Goal: Task Accomplishment & Management: Use online tool/utility

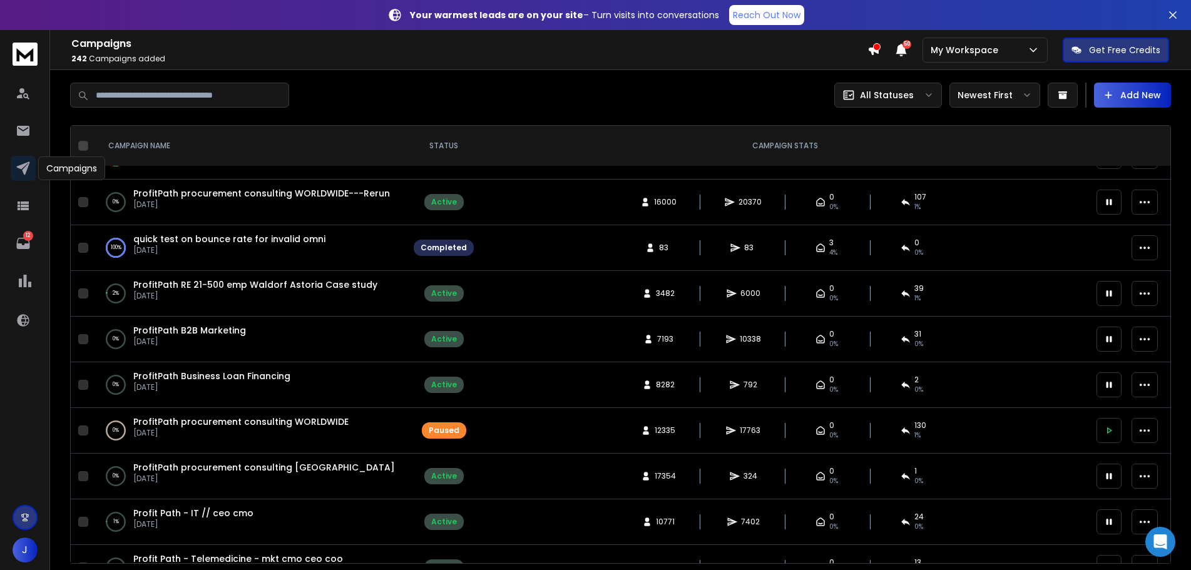
scroll to position [313, 0]
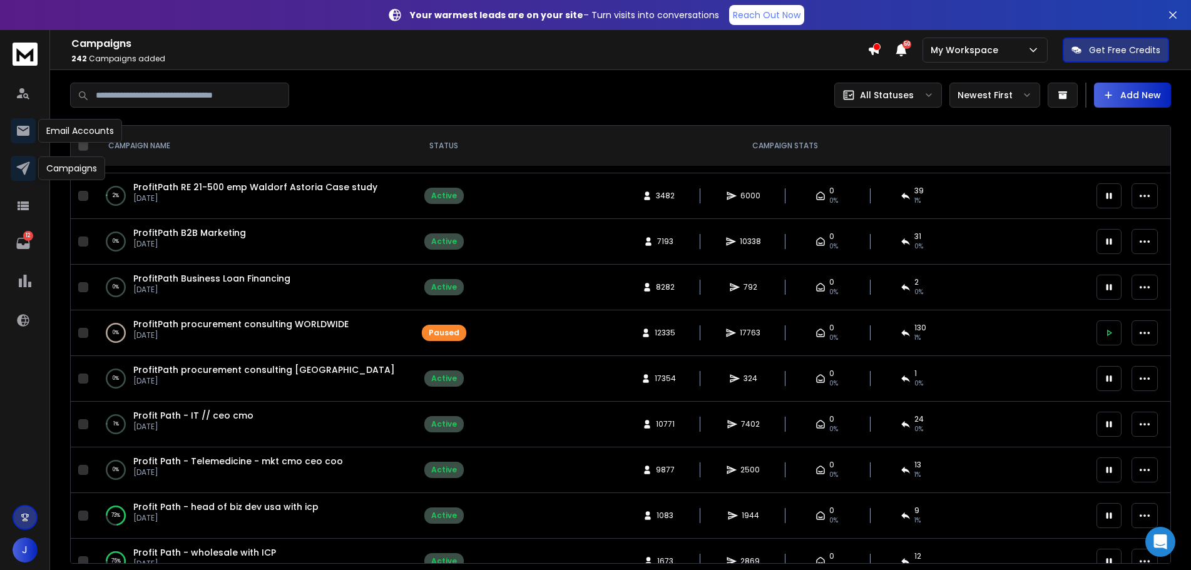
click at [26, 128] on icon at bounding box center [23, 131] width 13 height 10
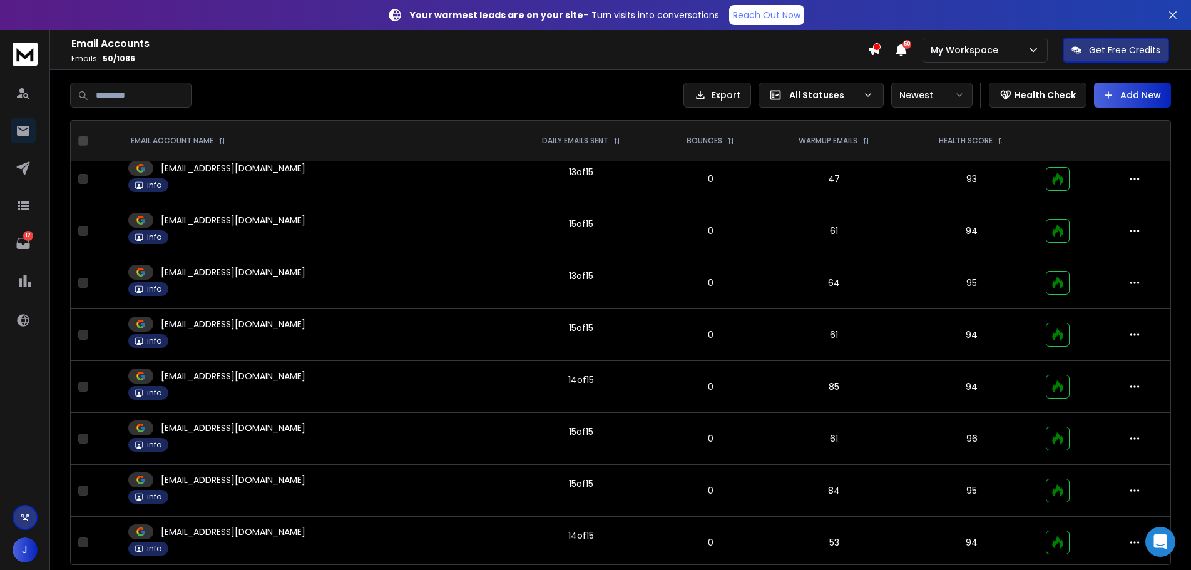
scroll to position [1376, 0]
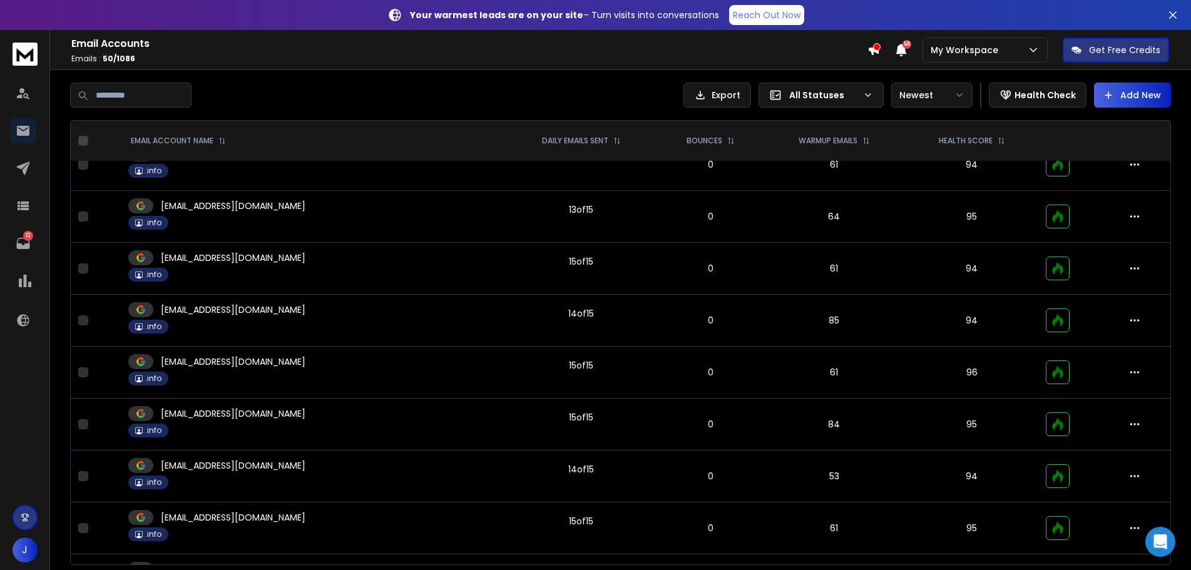
click at [259, 266] on td "[EMAIL_ADDRESS][DOMAIN_NAME] .info" at bounding box center [313, 269] width 384 height 52
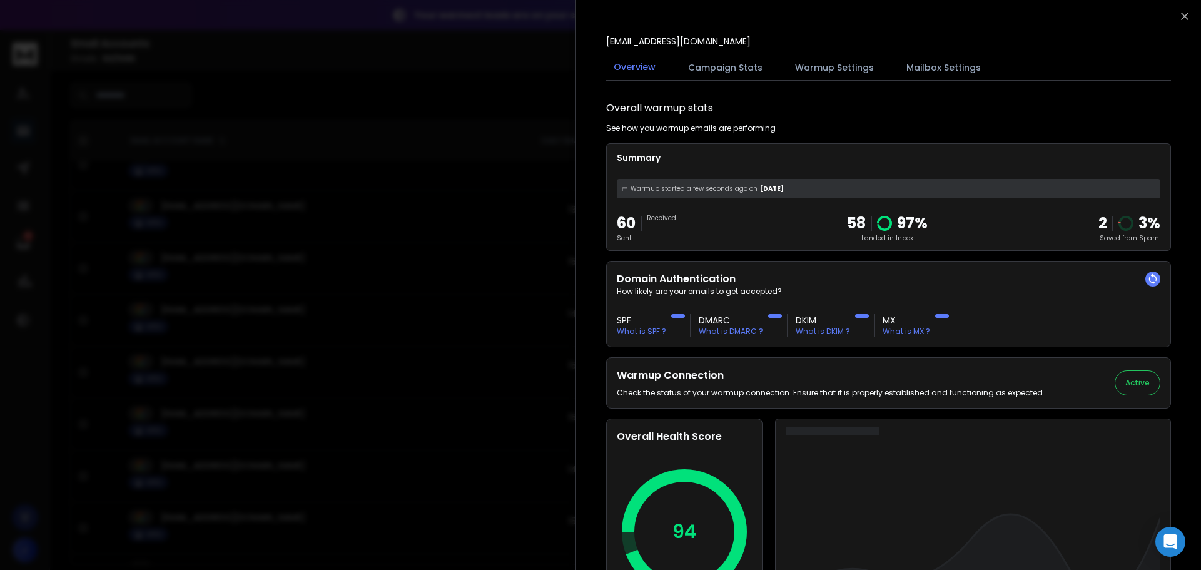
click at [269, 257] on div at bounding box center [600, 285] width 1201 height 570
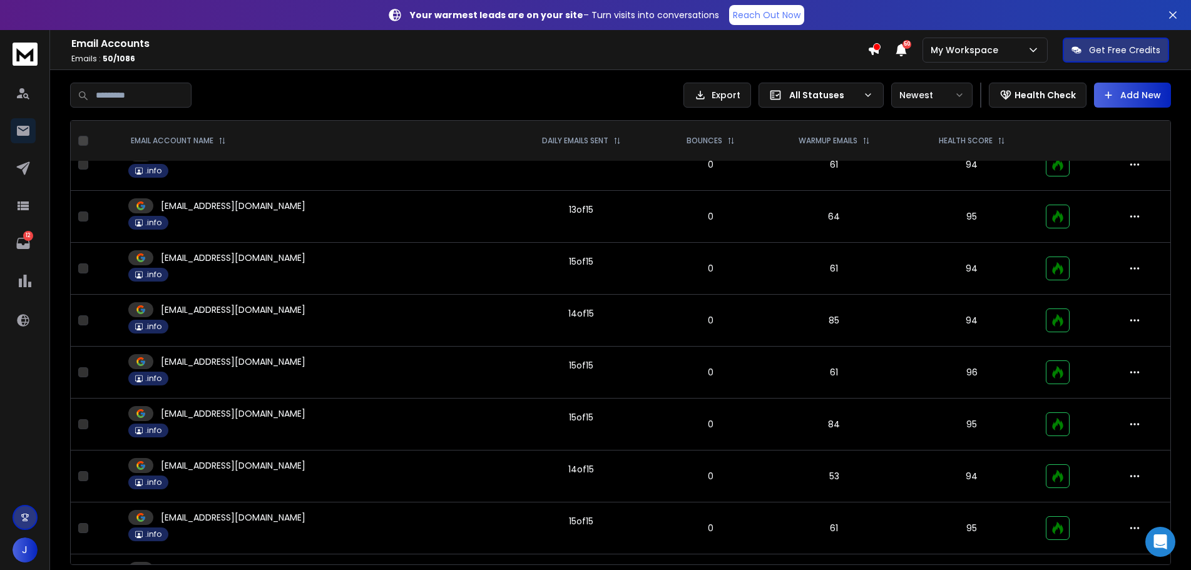
drag, startPoint x: 334, startPoint y: 257, endPoint x: 196, endPoint y: 257, distance: 138.3
click at [196, 257] on div "[EMAIL_ADDRESS][DOMAIN_NAME]" at bounding box center [312, 257] width 369 height 15
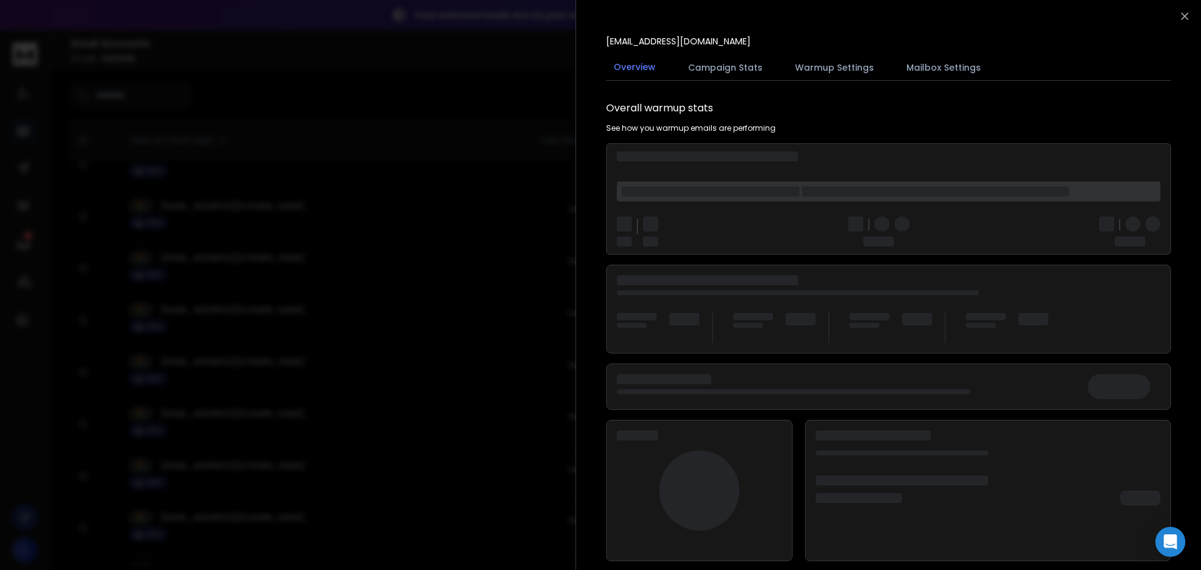
copy p "[DOMAIN_NAME]"
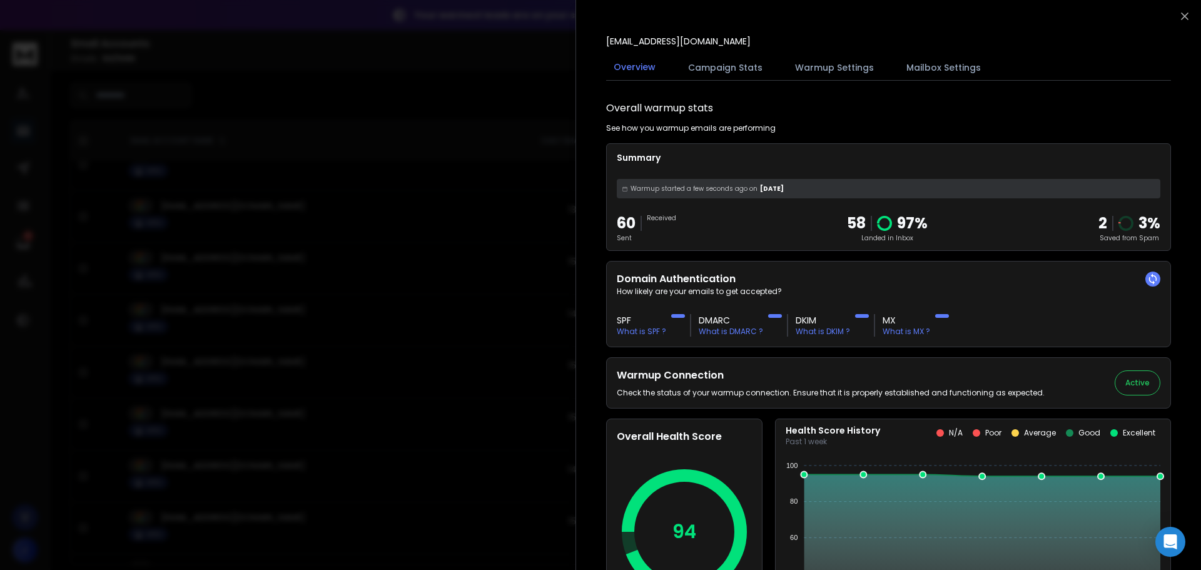
click at [403, 101] on div at bounding box center [600, 285] width 1201 height 570
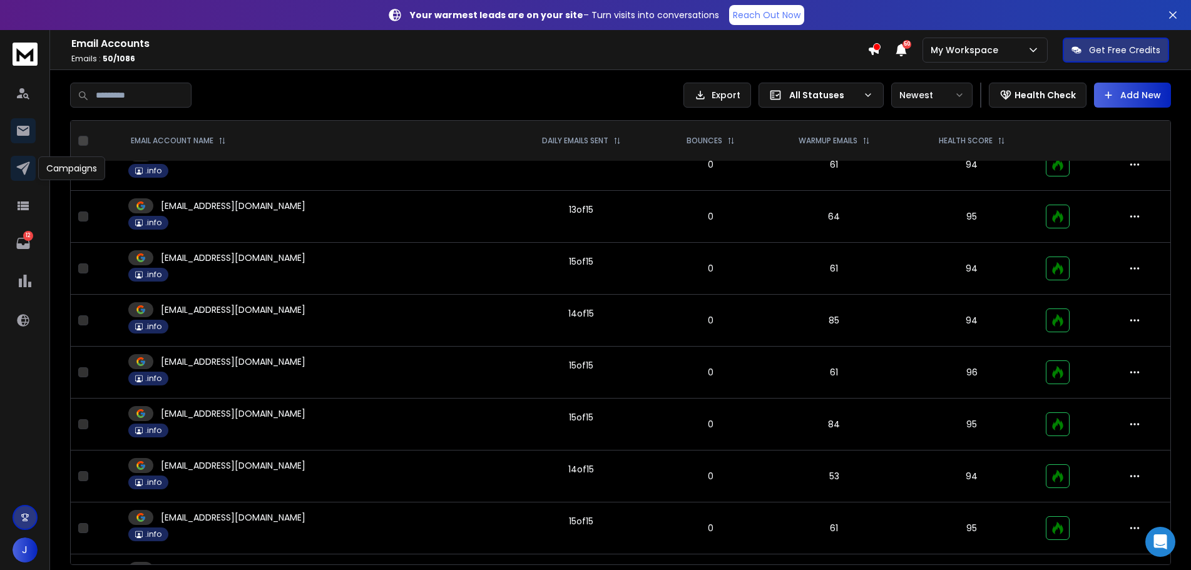
click at [26, 163] on icon at bounding box center [22, 167] width 13 height 13
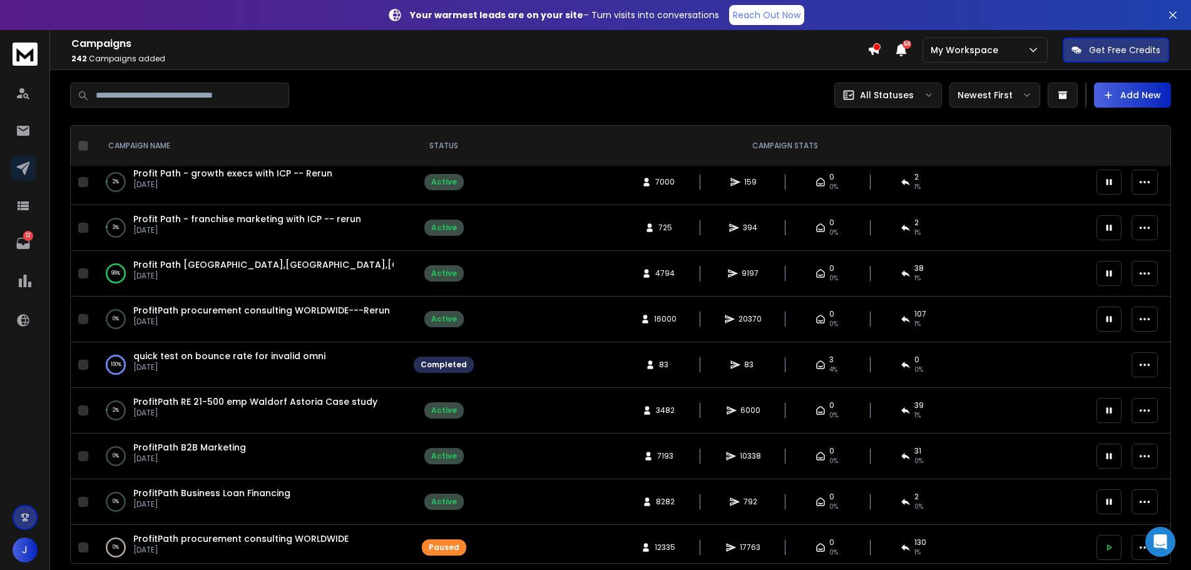
scroll to position [125, 0]
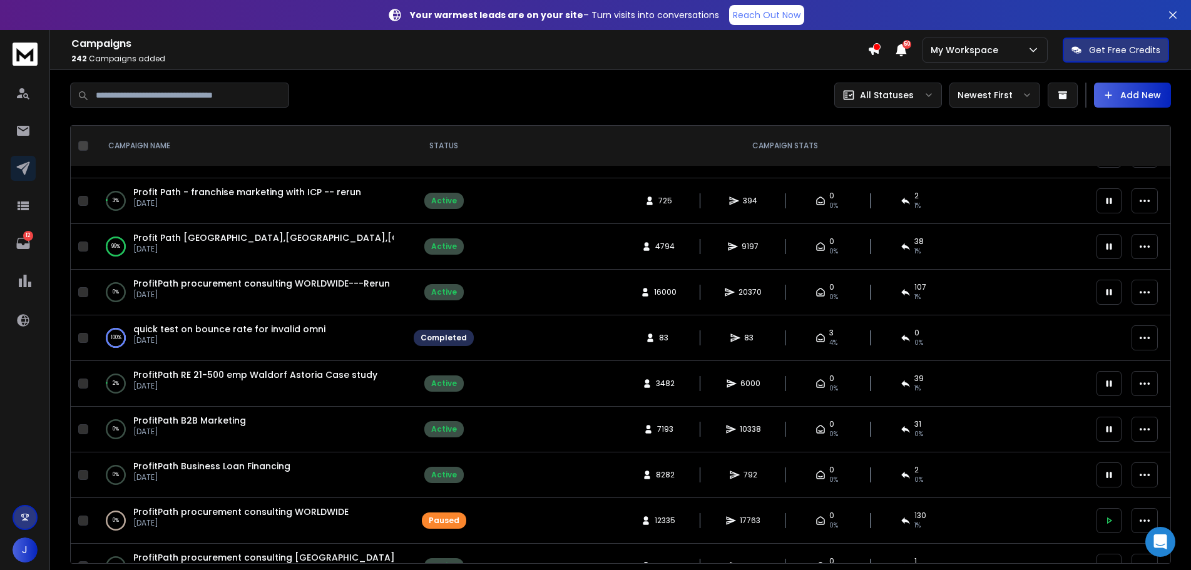
click at [267, 332] on span "quick test on bounce rate for invalid omni" at bounding box center [229, 329] width 192 height 13
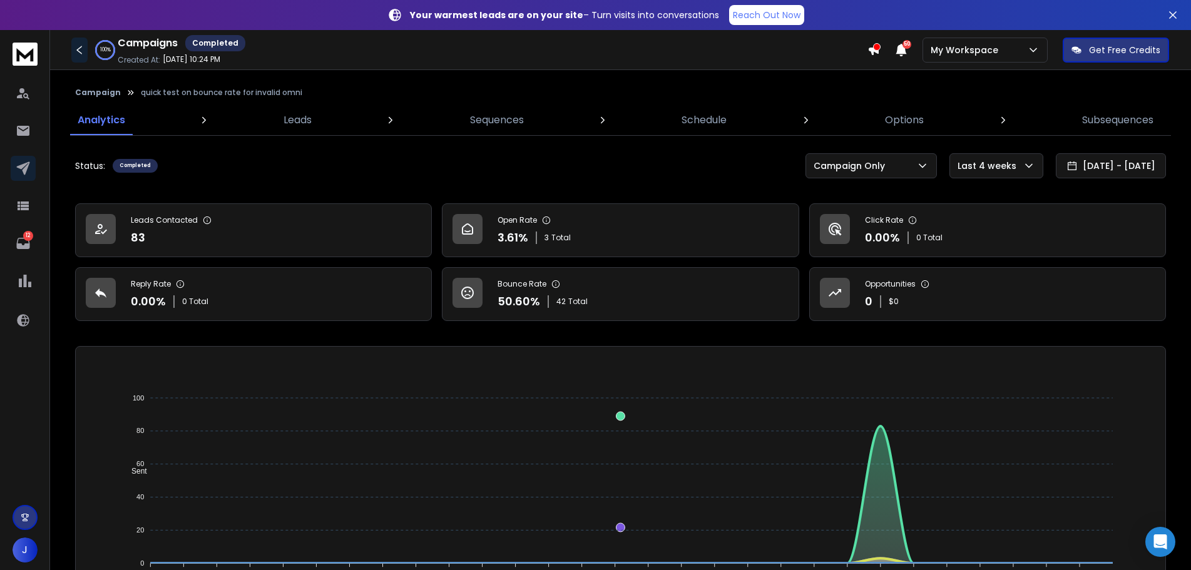
click at [79, 54] on icon at bounding box center [79, 49] width 11 height 11
